Goal: Communication & Community: Answer question/provide support

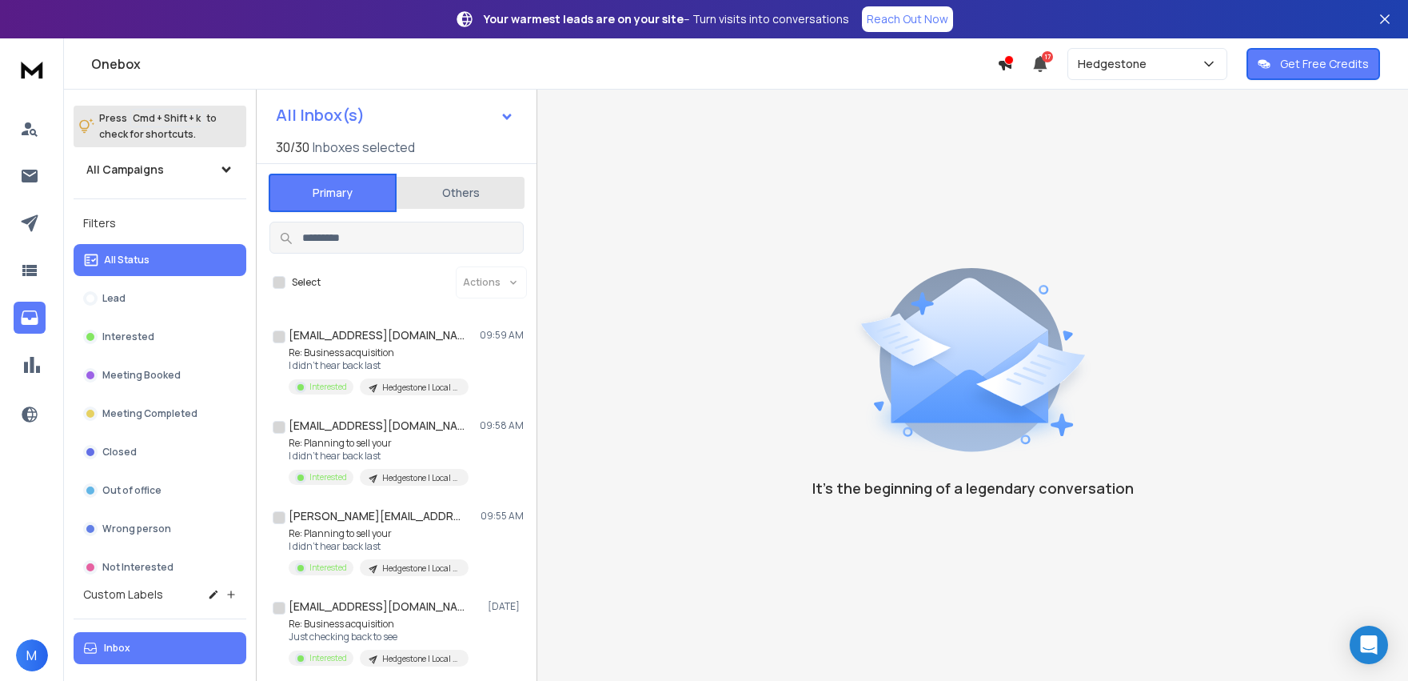
click at [120, 294] on p "Lead" at bounding box center [113, 298] width 23 height 13
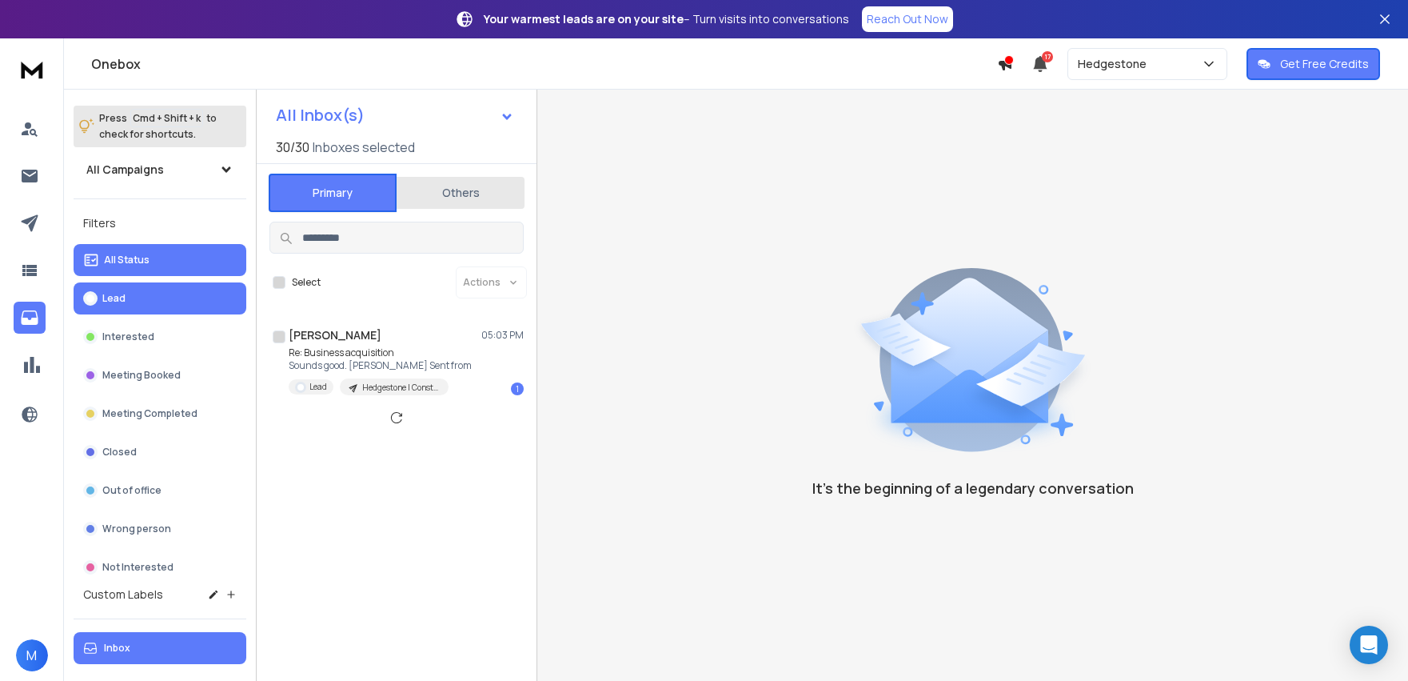
click at [133, 259] on p "All Status" at bounding box center [127, 260] width 46 height 13
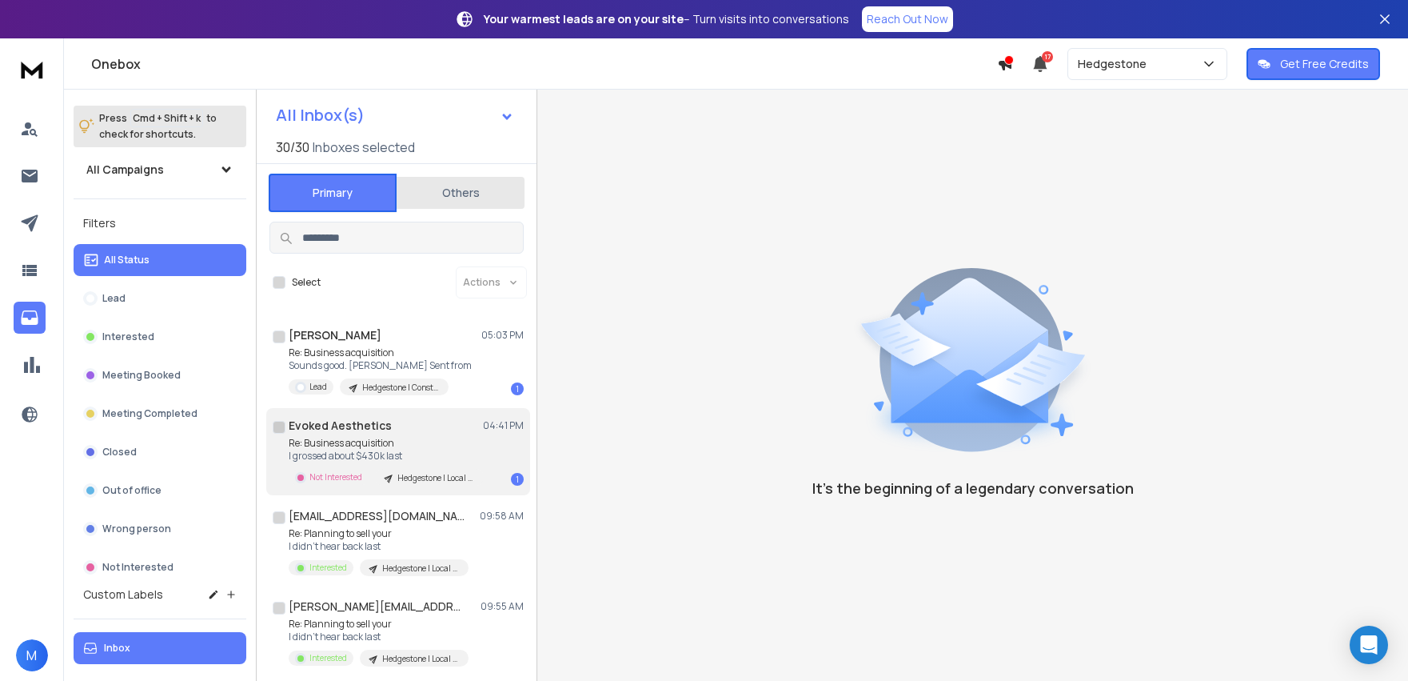
click at [422, 429] on div "Evoked Aesthetics 04:41 PM" at bounding box center [406, 425] width 235 height 16
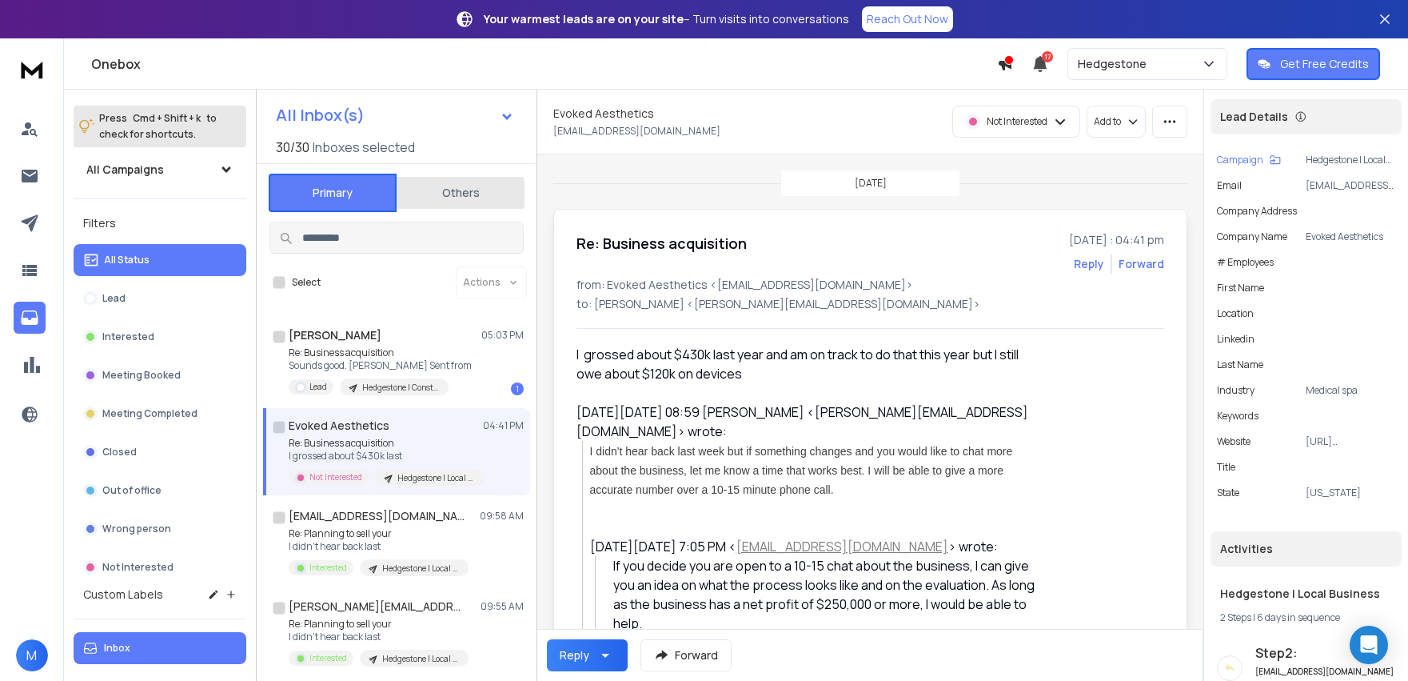
click at [572, 653] on div "Reply" at bounding box center [575, 655] width 30 height 16
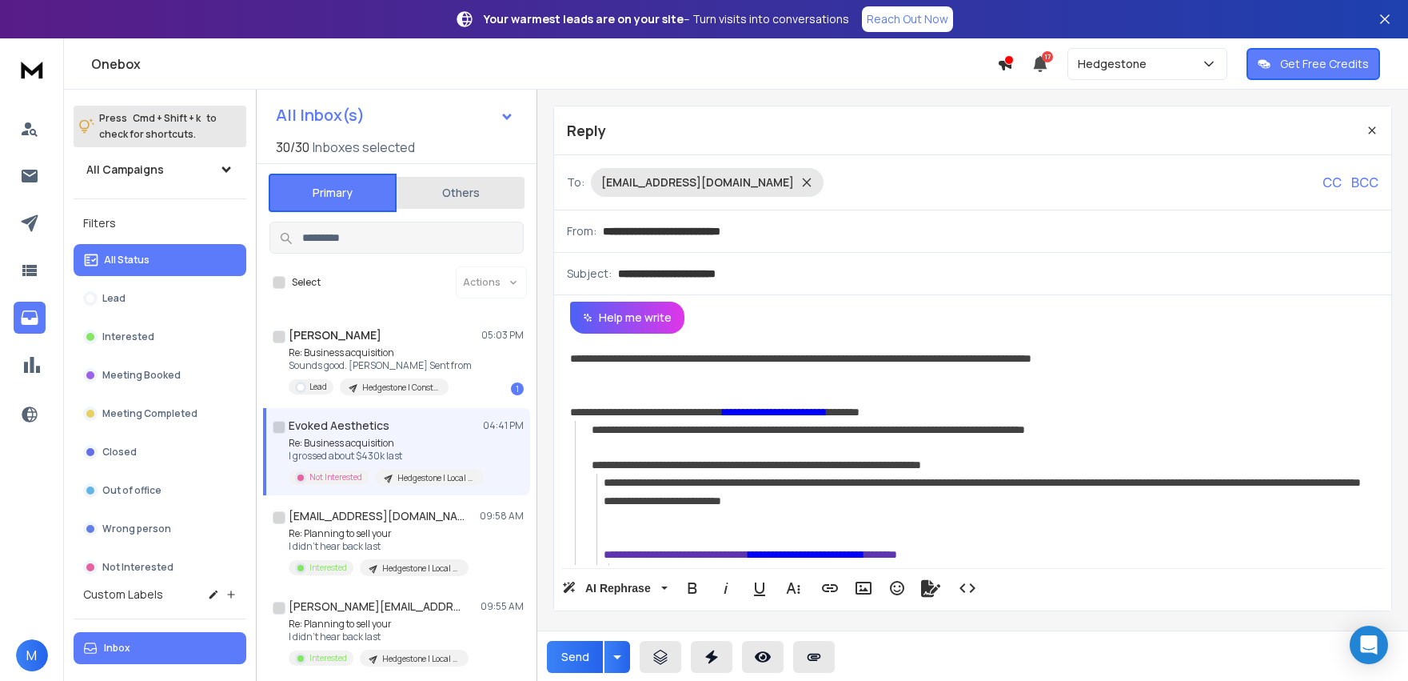
click at [569, 650] on button "Send" at bounding box center [575, 657] width 56 height 32
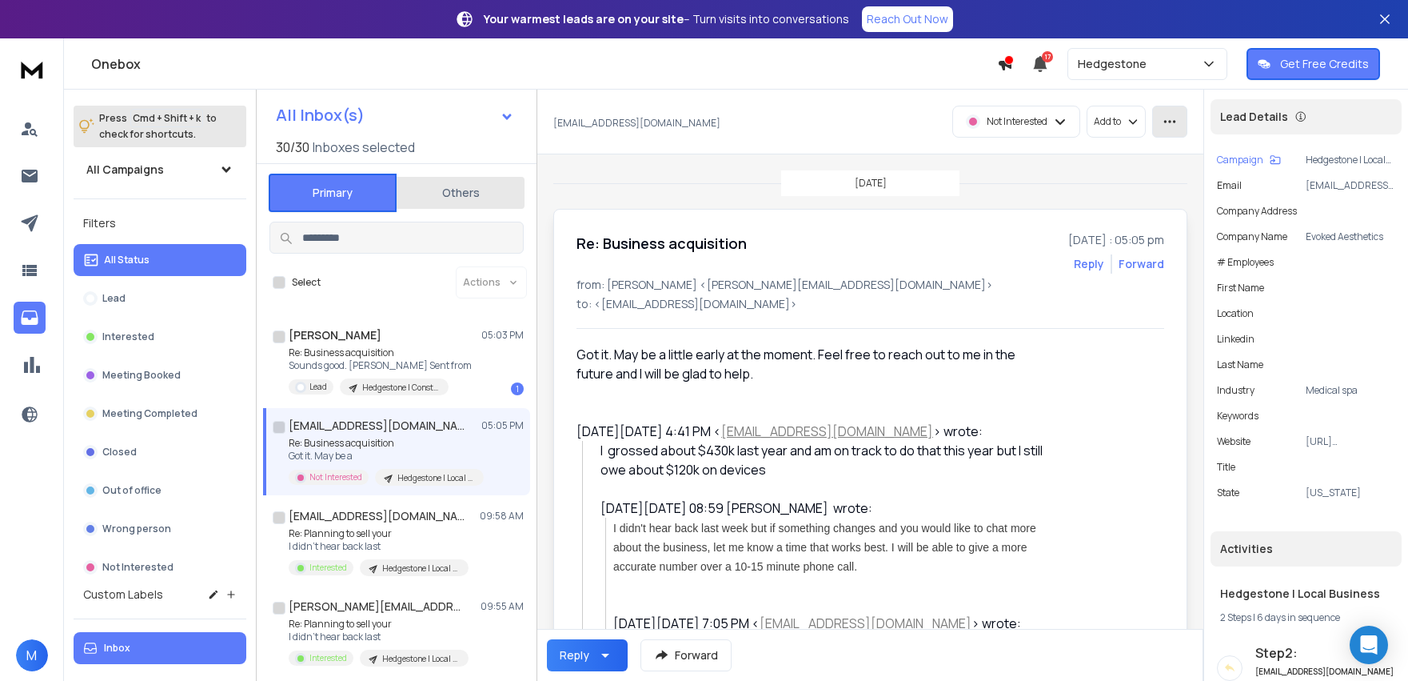
click at [1177, 121] on button "button" at bounding box center [1169, 122] width 35 height 32
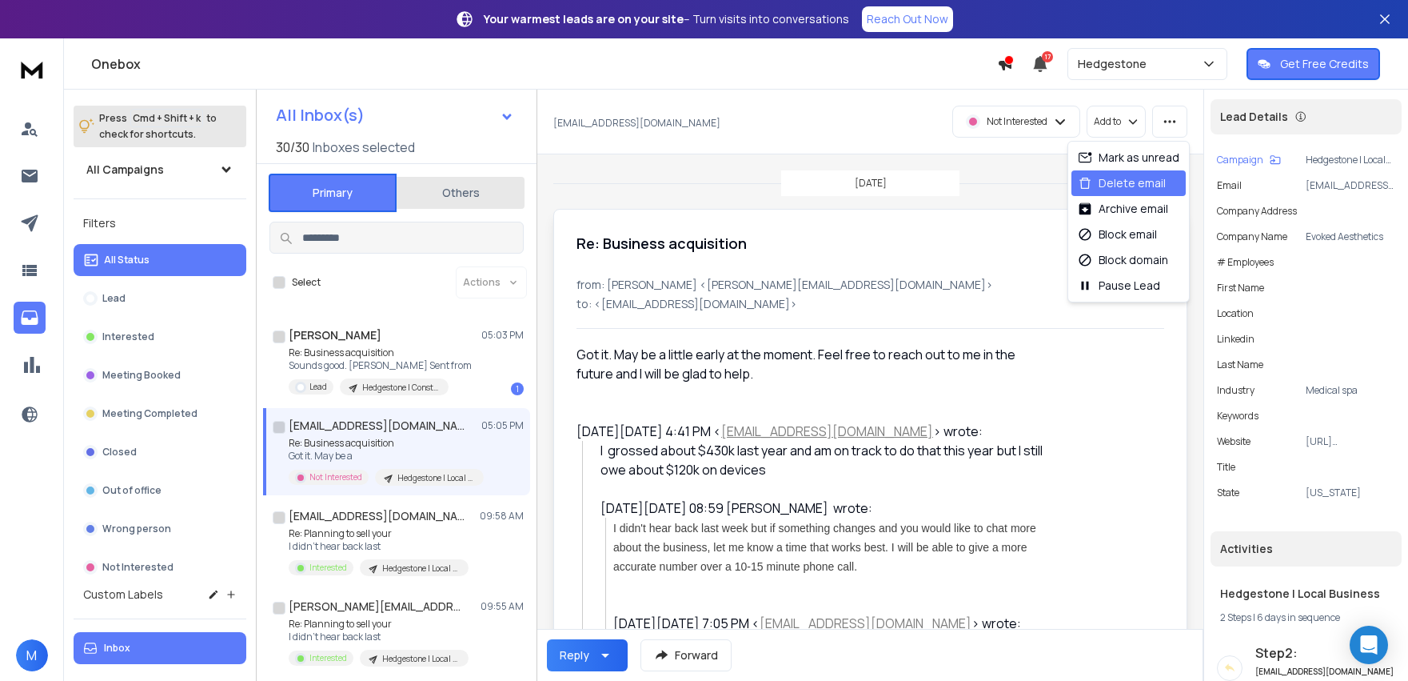
click at [1123, 182] on div "Delete email" at bounding box center [1122, 183] width 88 height 16
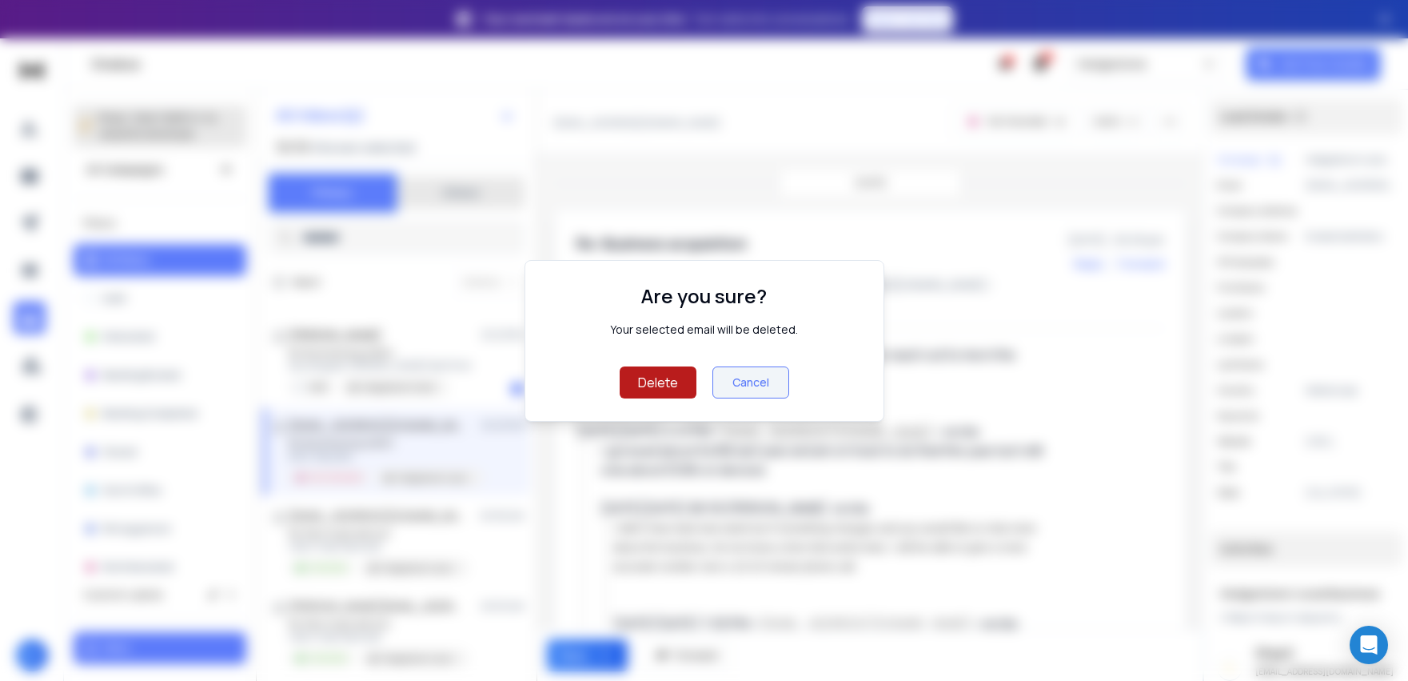
click at [667, 381] on button "Delete" at bounding box center [658, 382] width 77 height 32
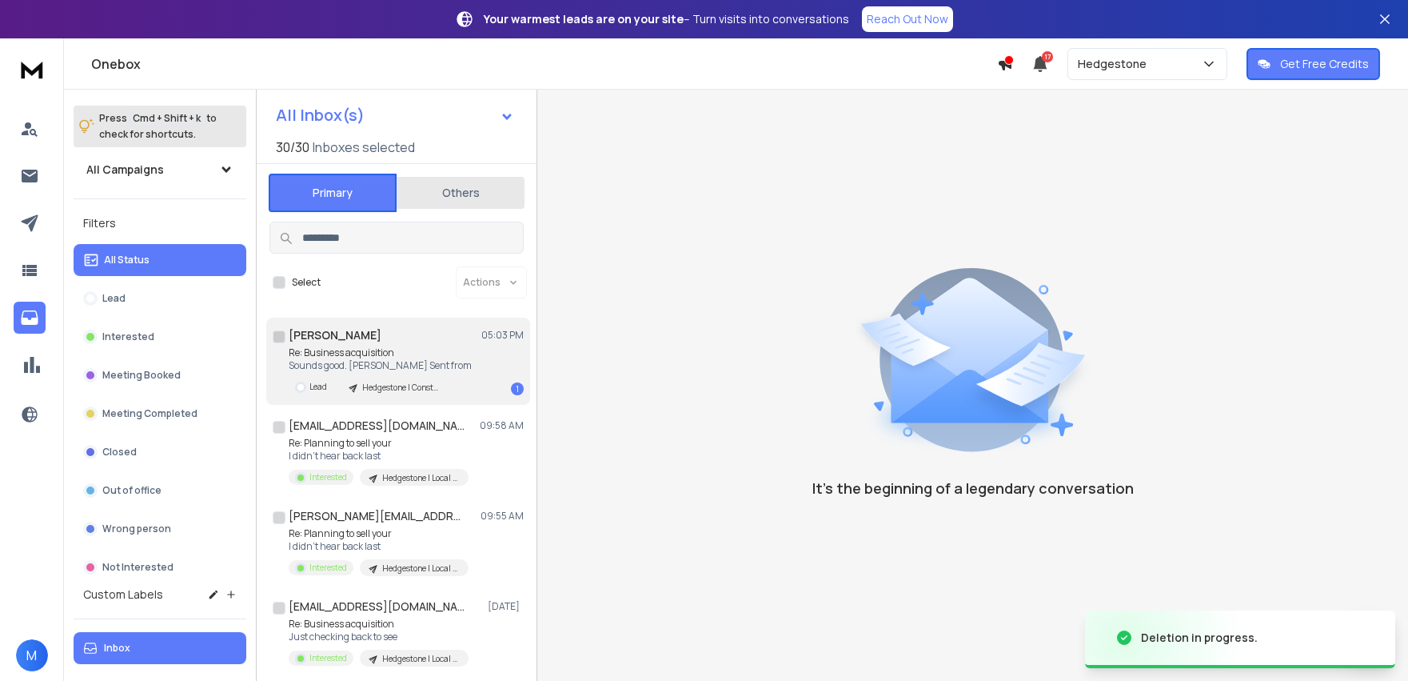
click at [430, 344] on div "[PERSON_NAME] 05:03 PM Re: Business acquisition Sounds good. [PERSON_NAME] Sent…" at bounding box center [406, 361] width 235 height 68
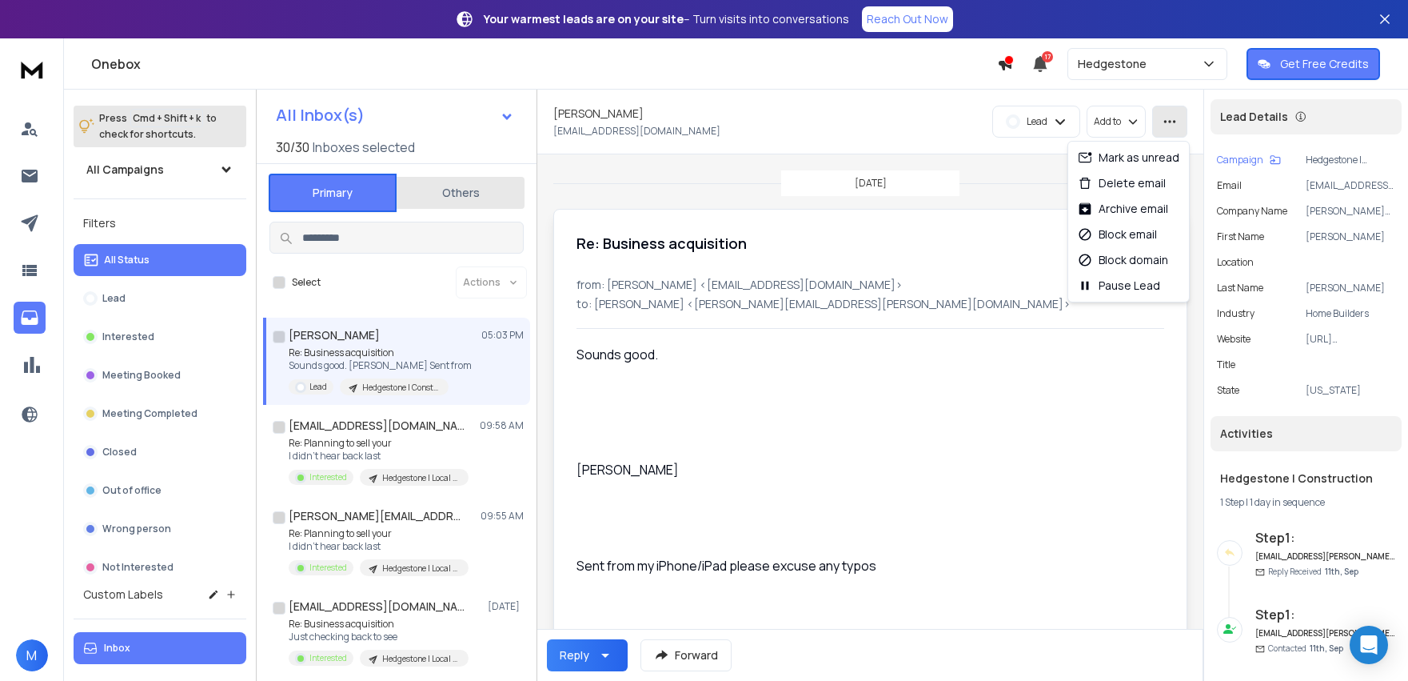
click at [1171, 119] on icon "button" at bounding box center [1170, 121] width 14 height 14
click at [1144, 184] on div "Delete email" at bounding box center [1122, 183] width 88 height 16
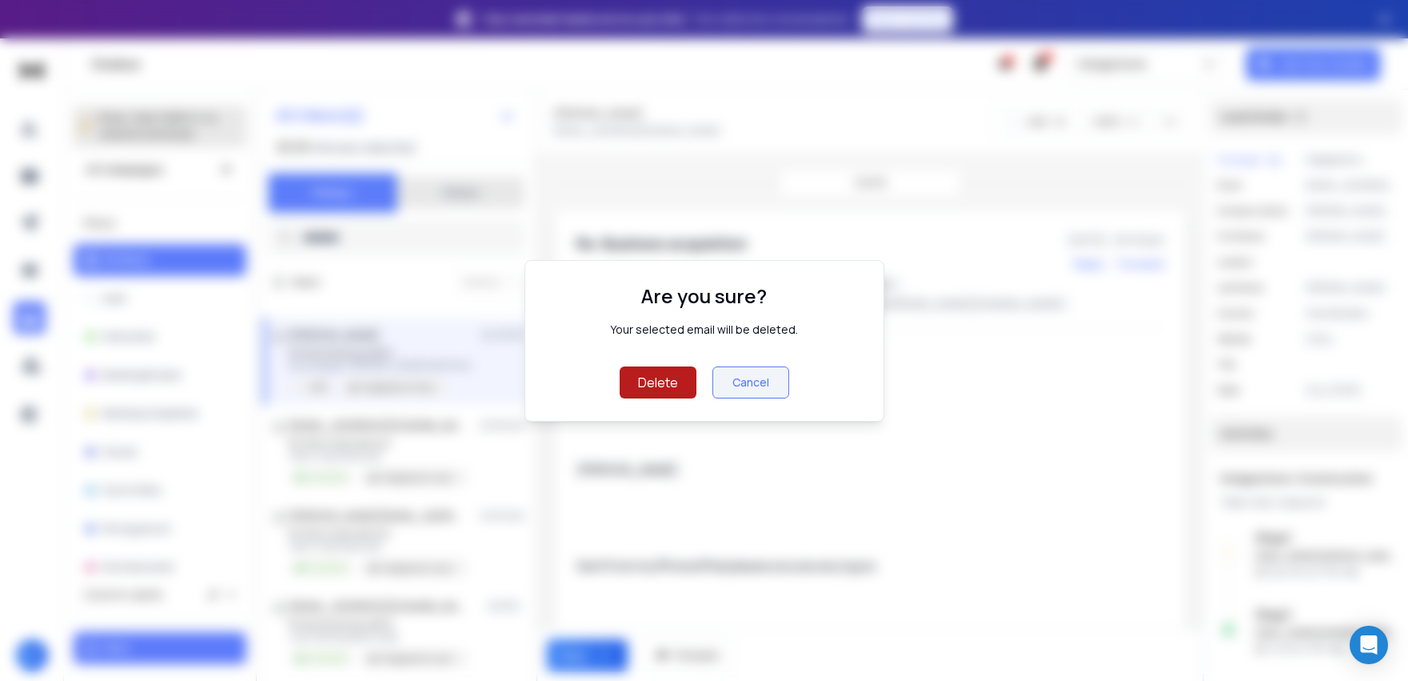
click at [672, 376] on button "Delete" at bounding box center [658, 382] width 77 height 32
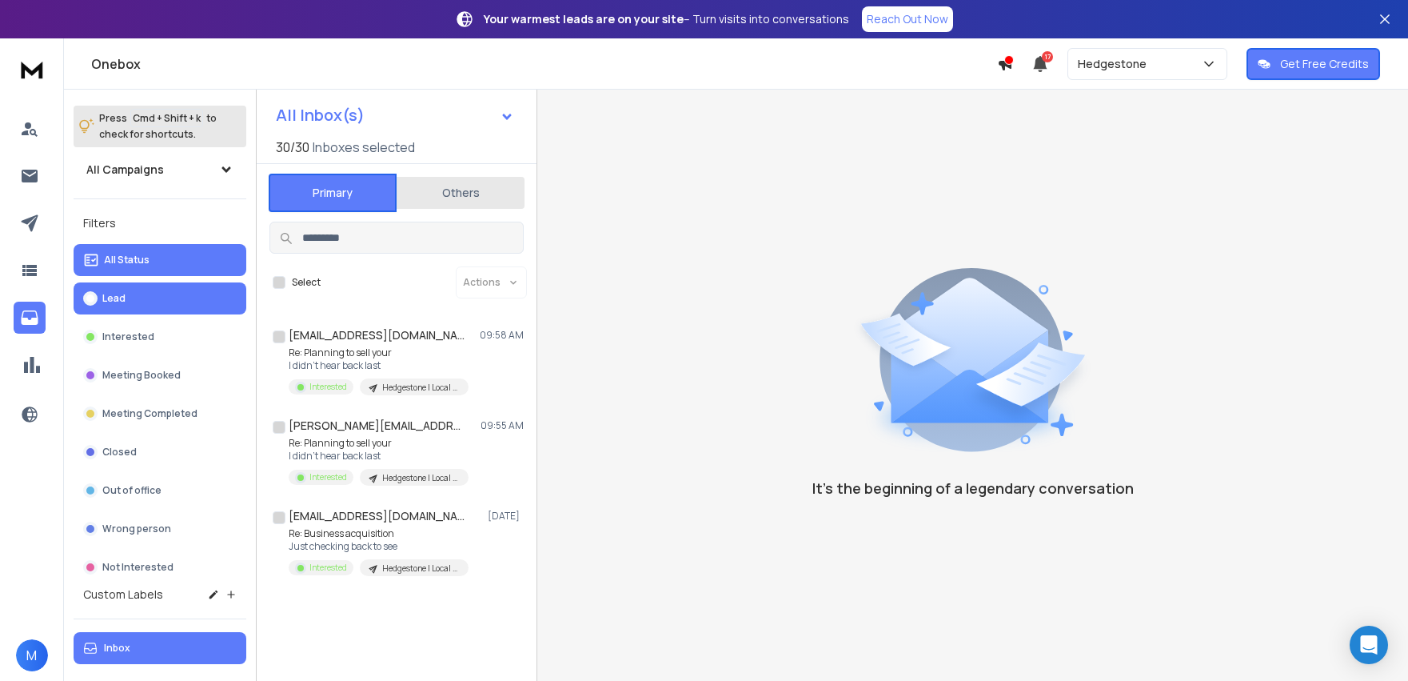
click at [146, 307] on button "Lead" at bounding box center [160, 298] width 173 height 32
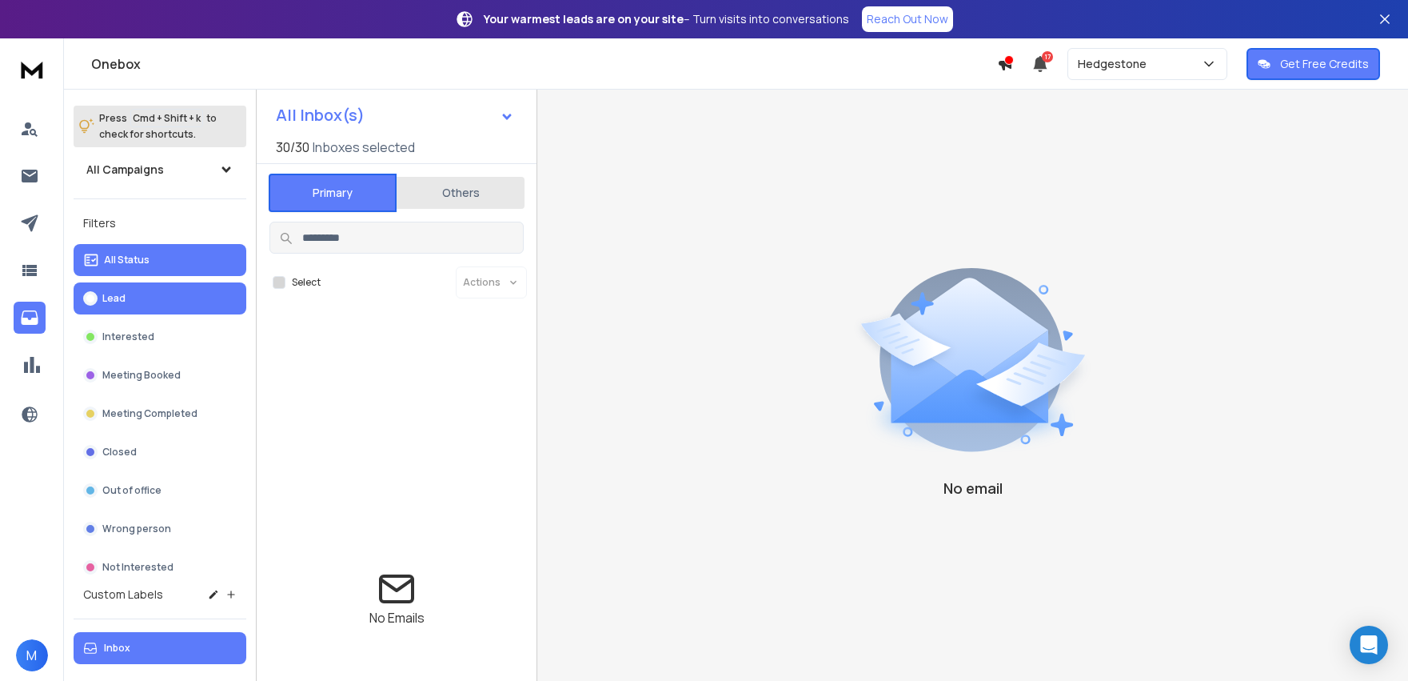
click at [129, 259] on p "All Status" at bounding box center [127, 260] width 46 height 13
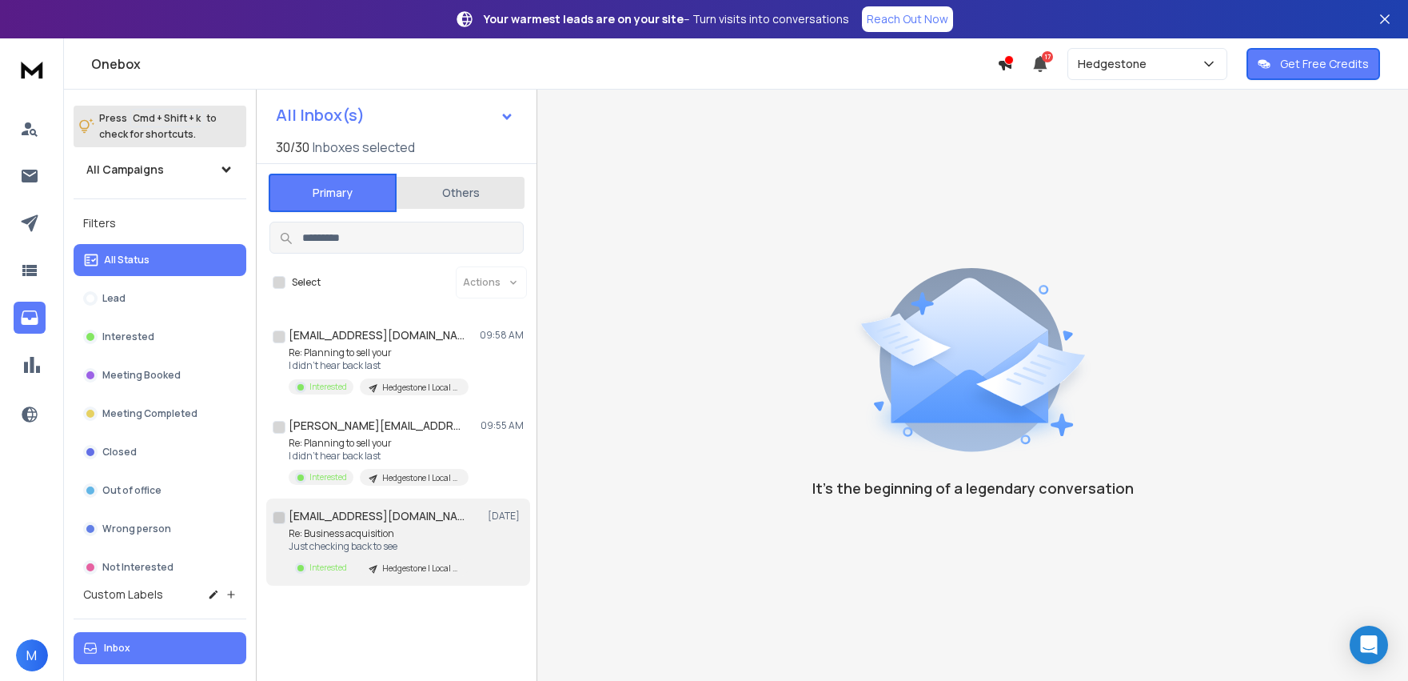
click at [376, 531] on p "Re: Business acquisition" at bounding box center [379, 533] width 180 height 13
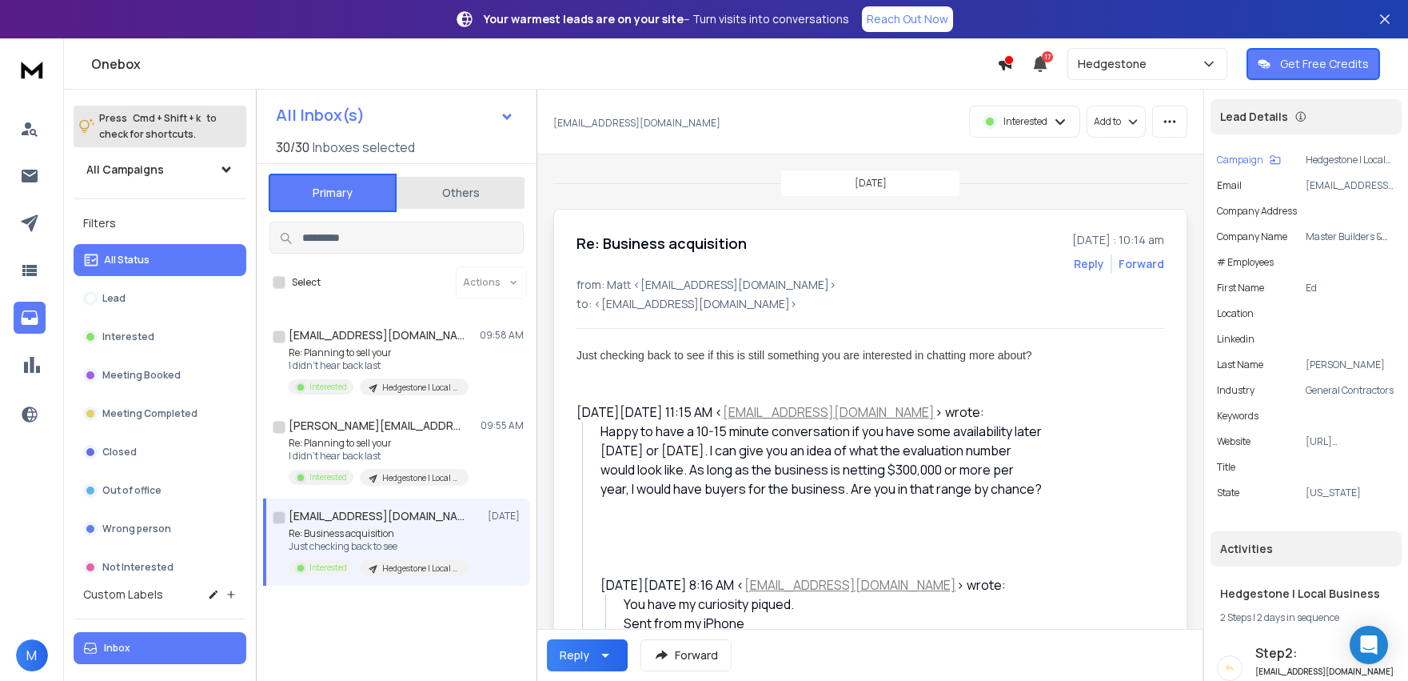
click at [152, 251] on button "All Status" at bounding box center [160, 260] width 173 height 32
